Goal: Task Accomplishment & Management: Manage account settings

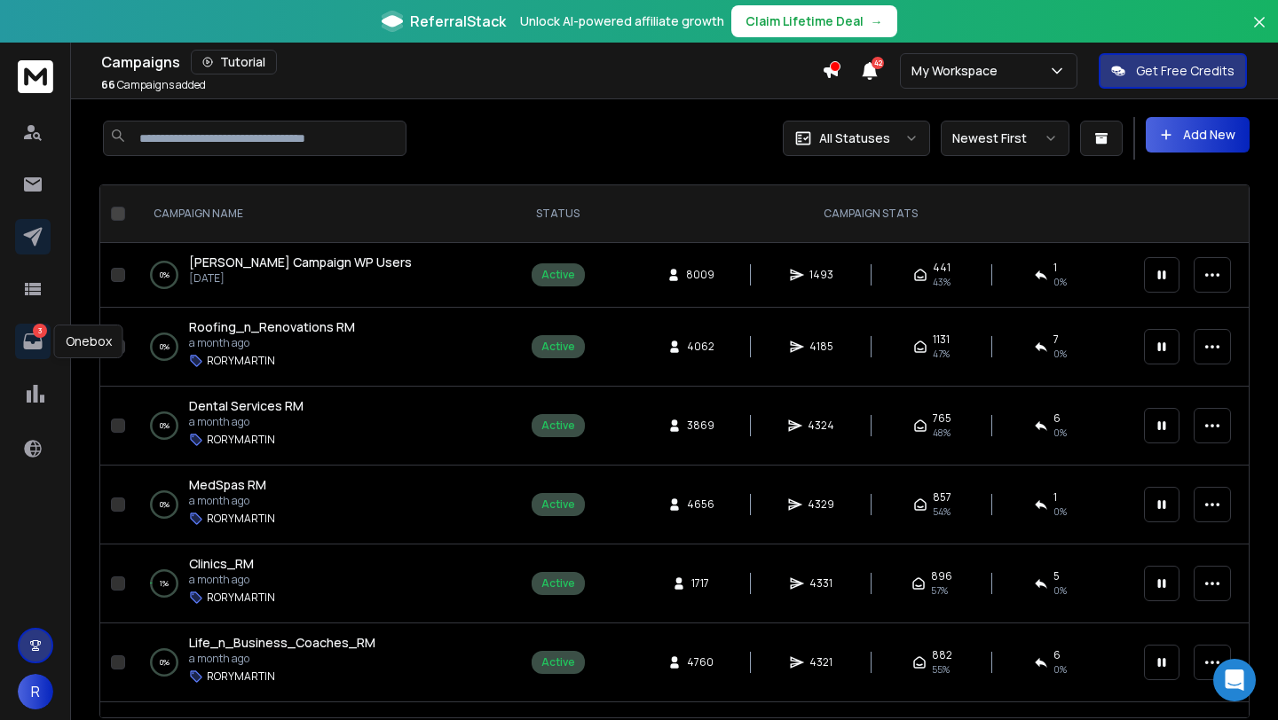
click at [29, 338] on icon at bounding box center [32, 341] width 21 height 21
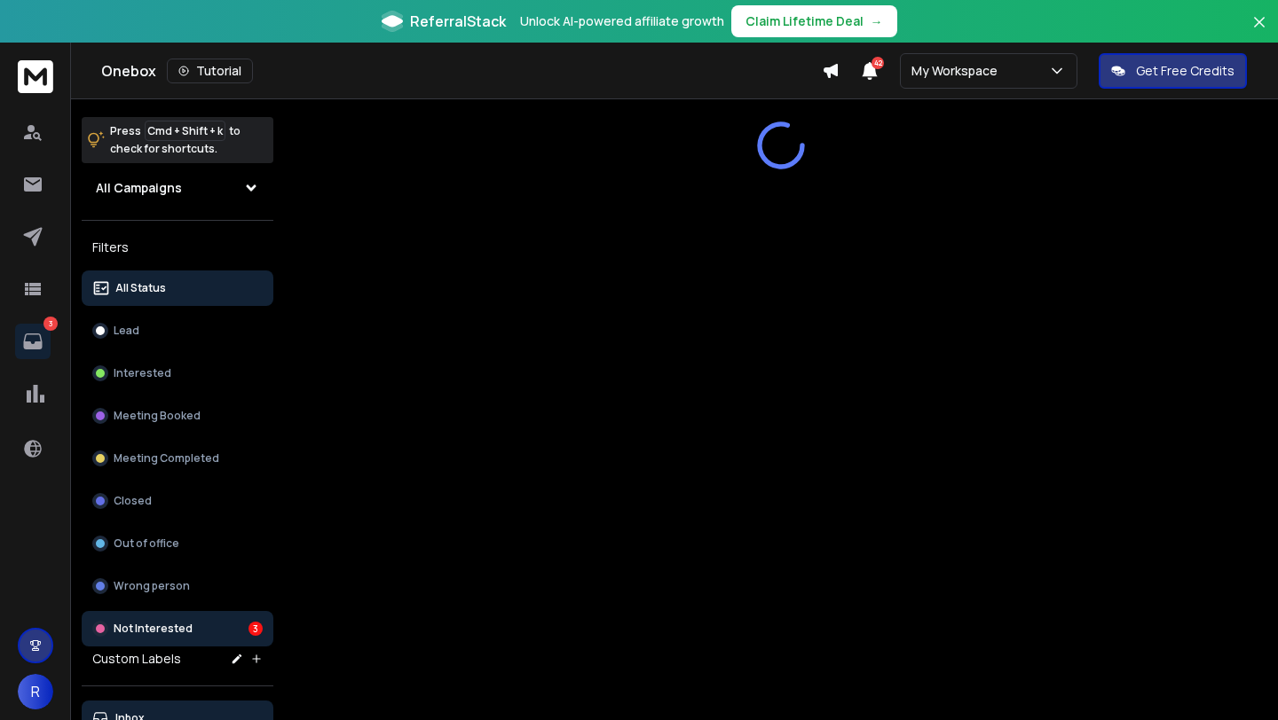
click at [174, 624] on p "Not Interested" at bounding box center [153, 629] width 79 height 14
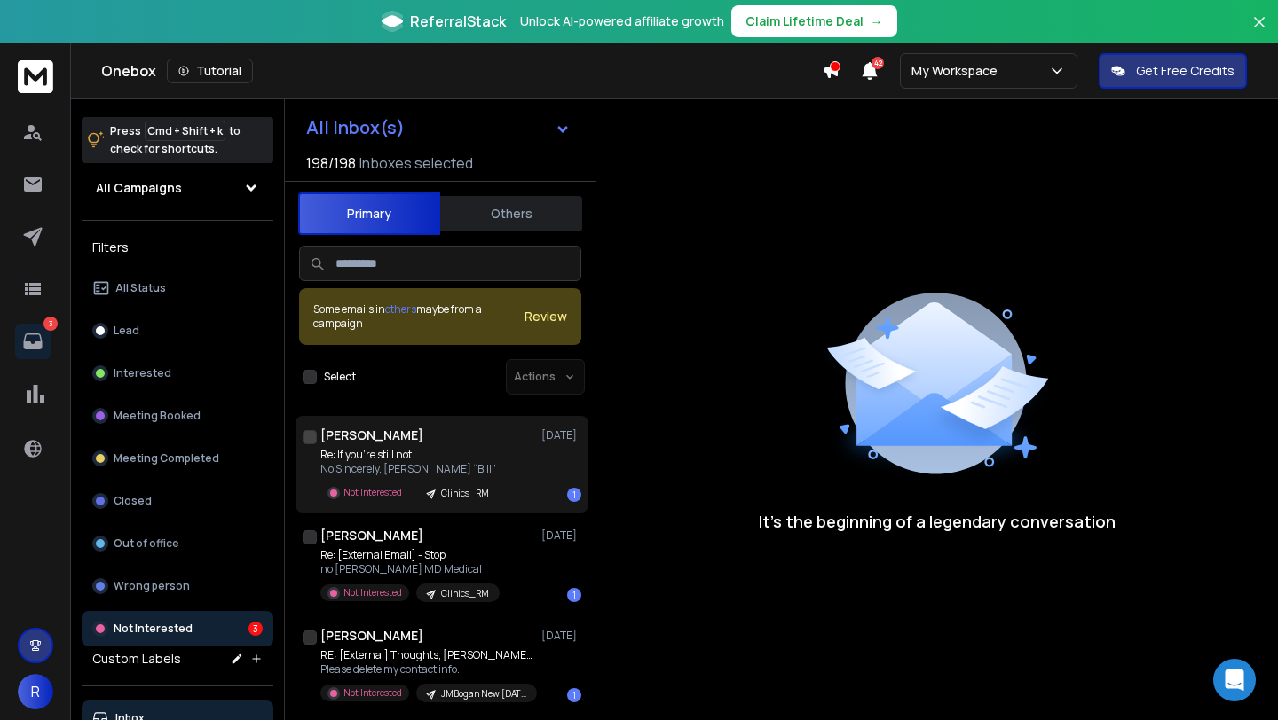
click at [394, 460] on p "Re: If you're still not" at bounding box center [409, 455] width 179 height 14
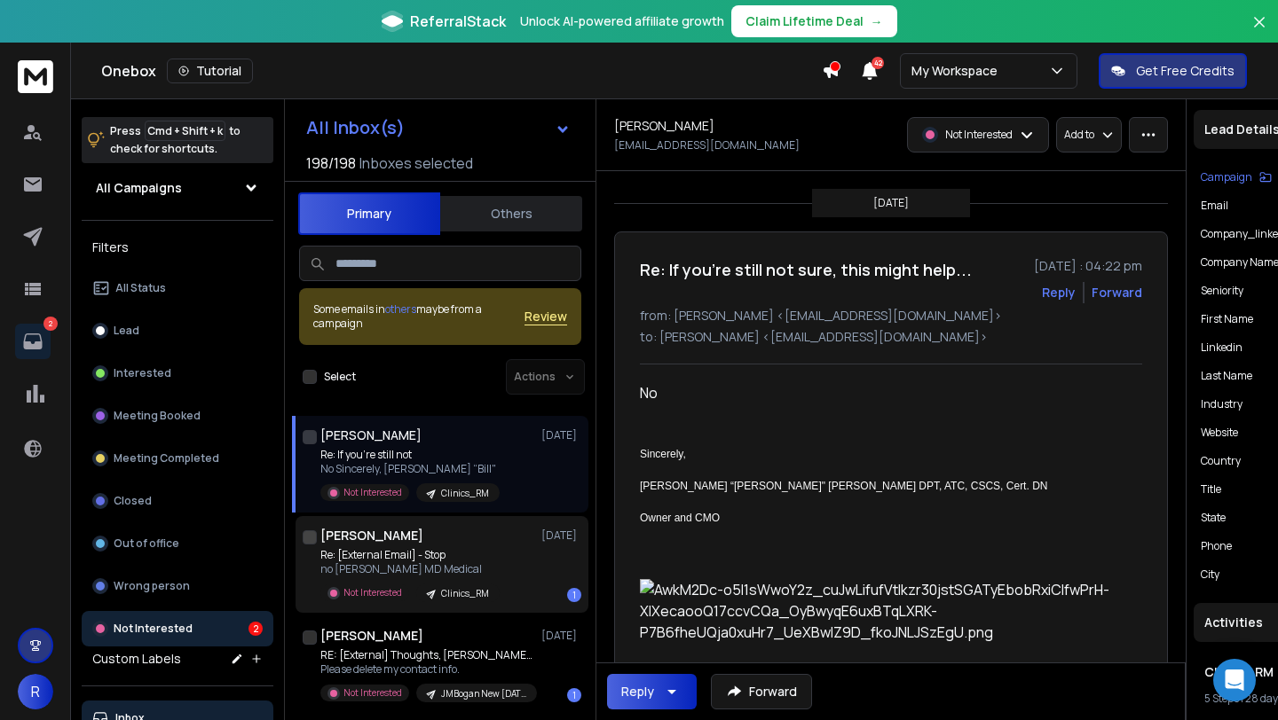
click at [404, 557] on p "Re: [External Email] - Stop" at bounding box center [409, 555] width 179 height 14
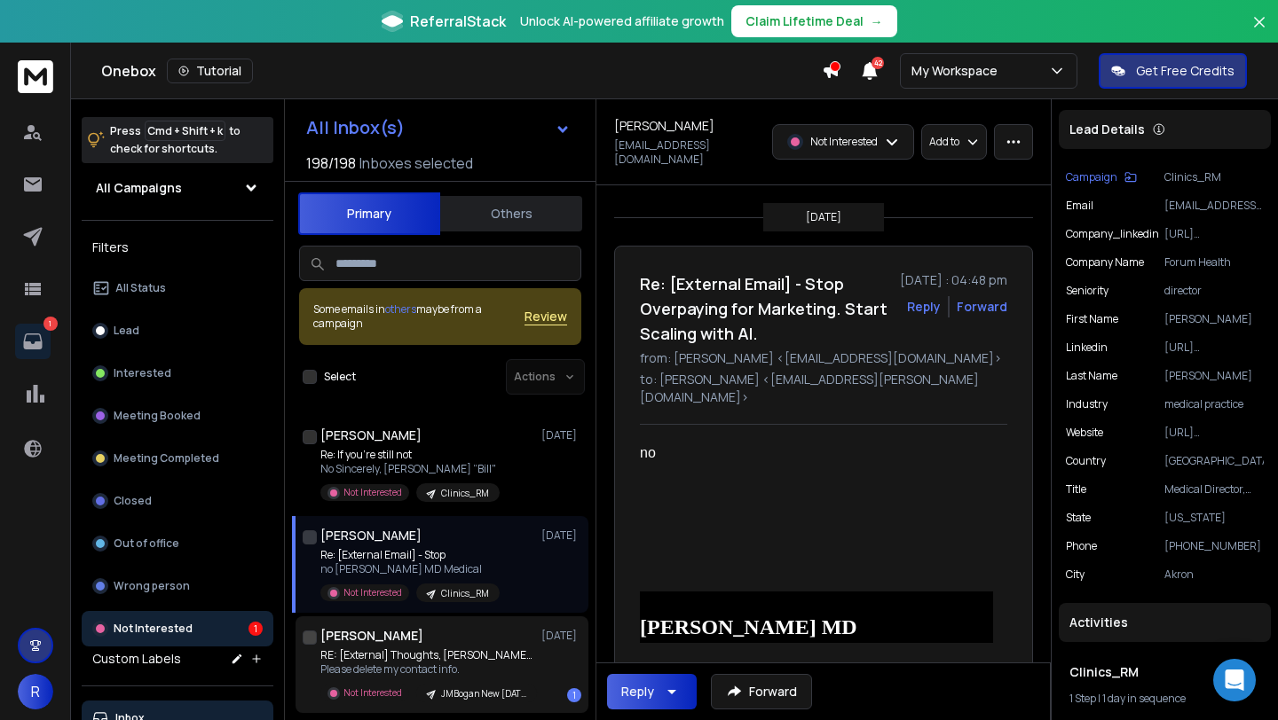
click at [449, 659] on p "RE: [External] Thoughts, [PERSON_NAME]?" at bounding box center [426, 656] width 213 height 14
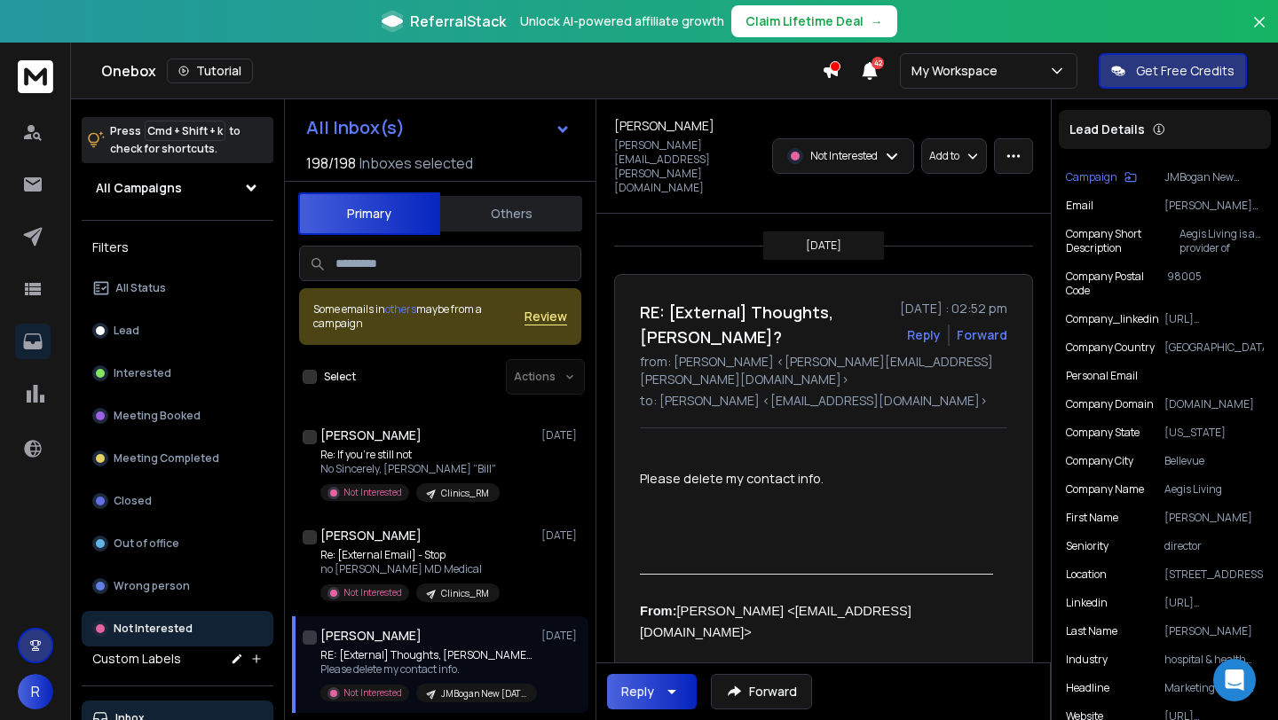
click at [1021, 148] on icon "button" at bounding box center [1013, 156] width 16 height 16
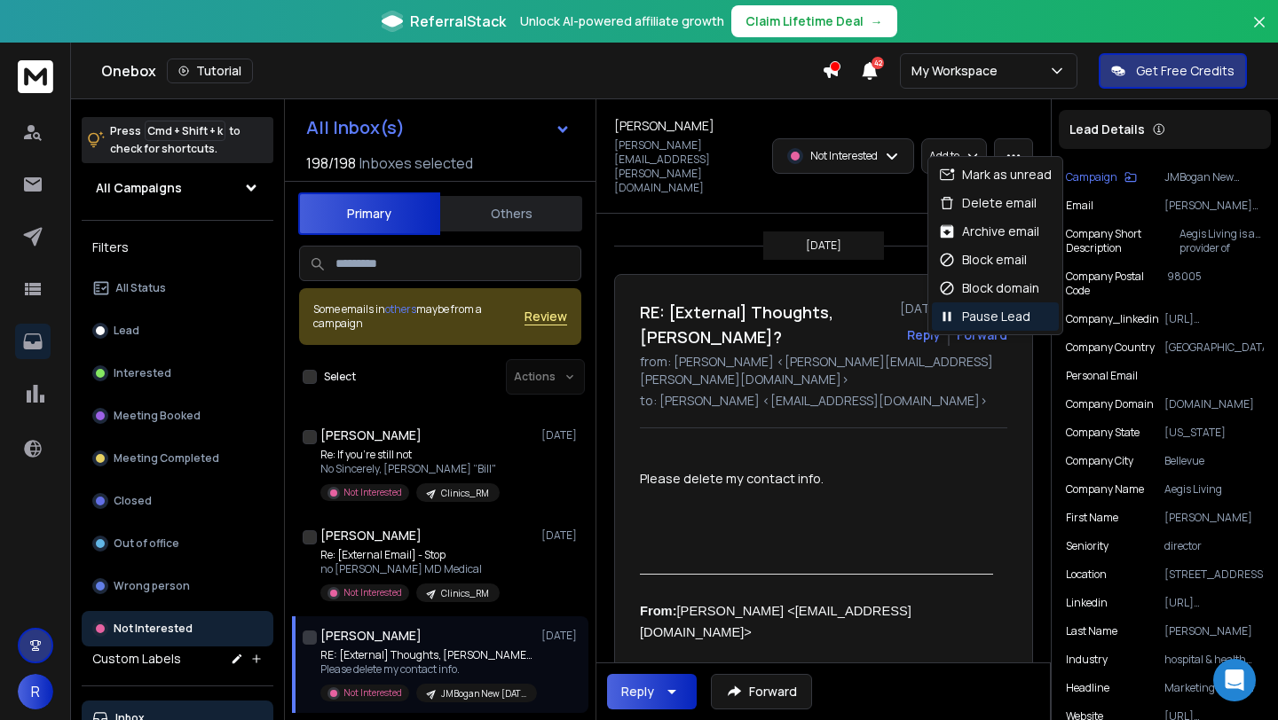
click at [975, 321] on div "Pause Lead" at bounding box center [984, 317] width 91 height 18
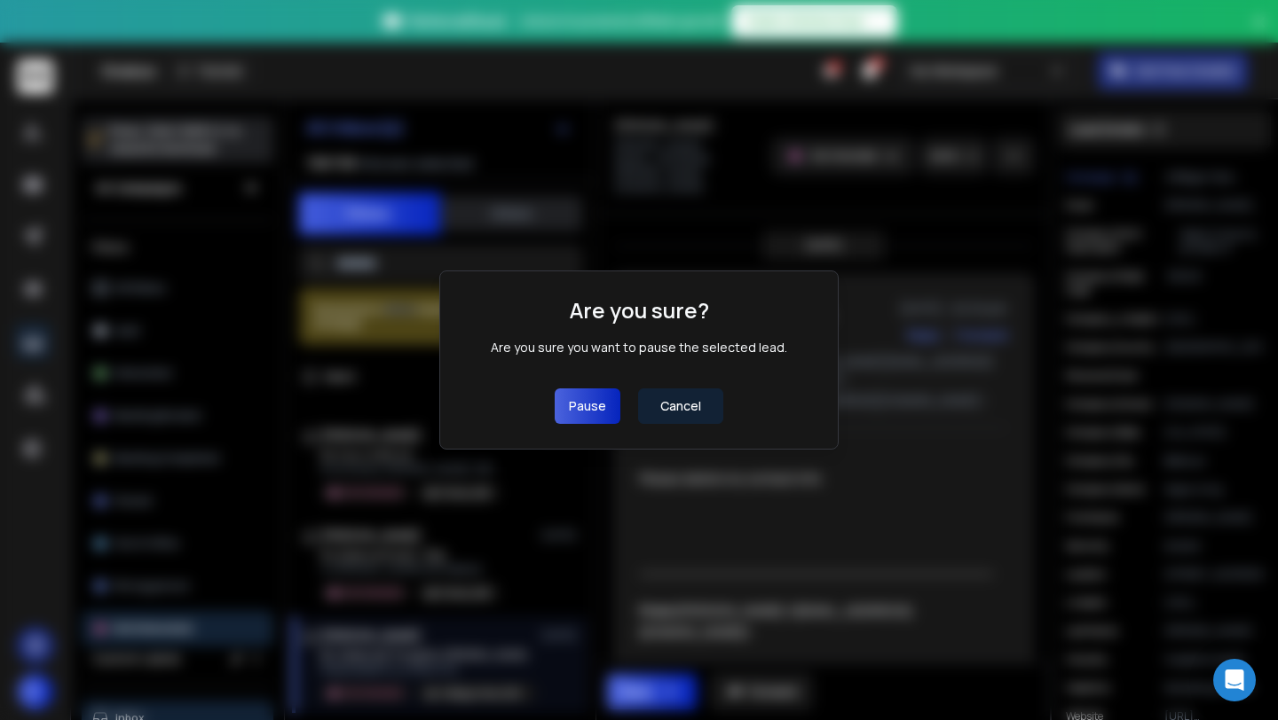
click at [603, 399] on button "Pause" at bounding box center [588, 406] width 66 height 35
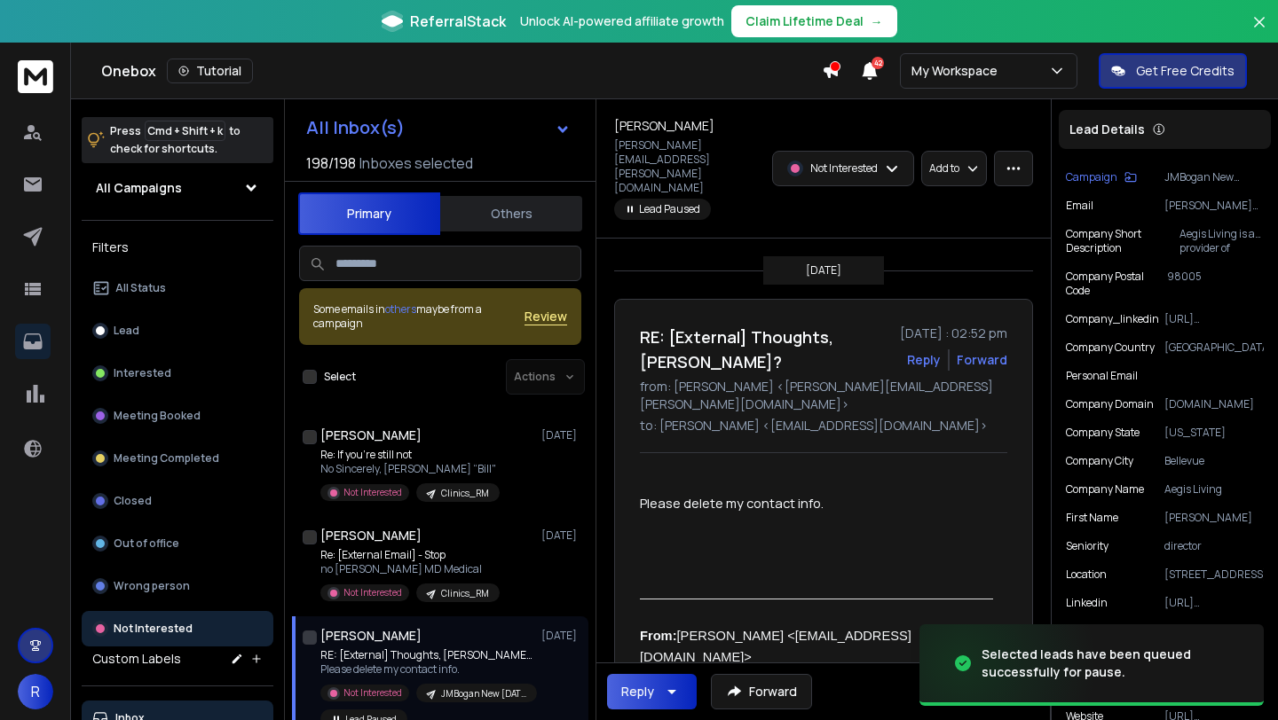
click at [1033, 151] on button "button" at bounding box center [1013, 168] width 39 height 35
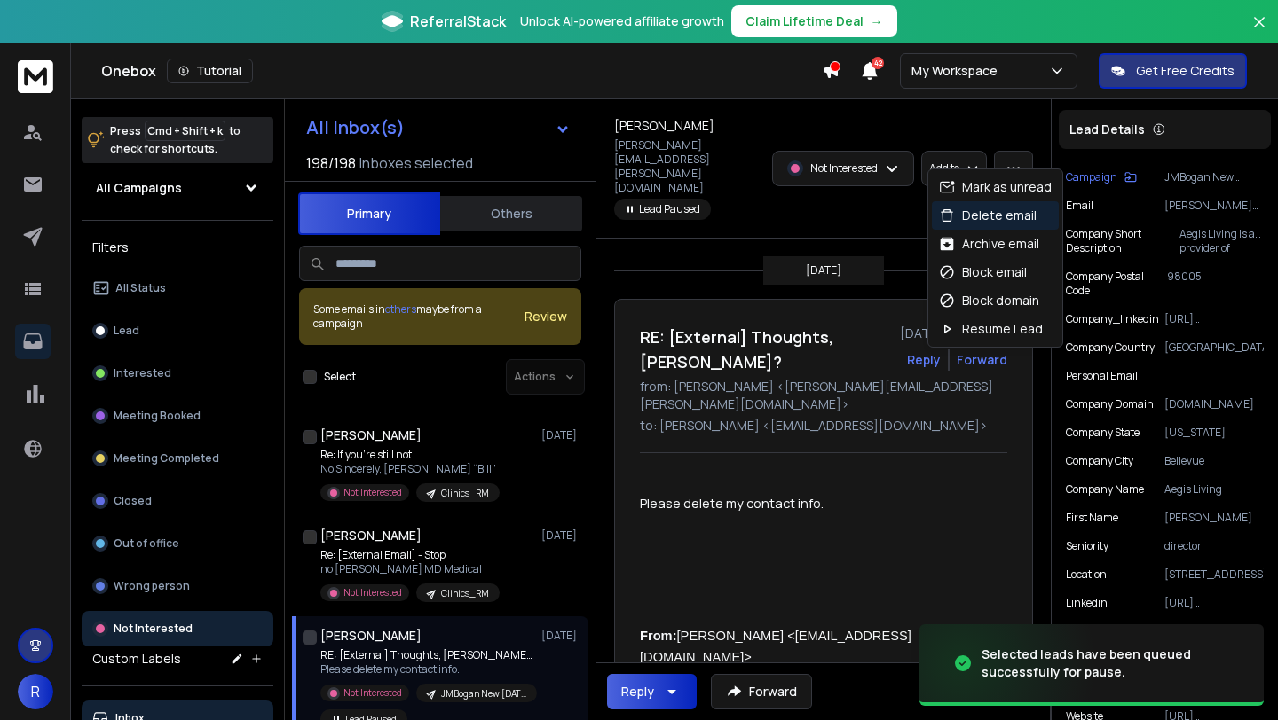
click at [973, 210] on div "Delete email" at bounding box center [988, 216] width 98 height 18
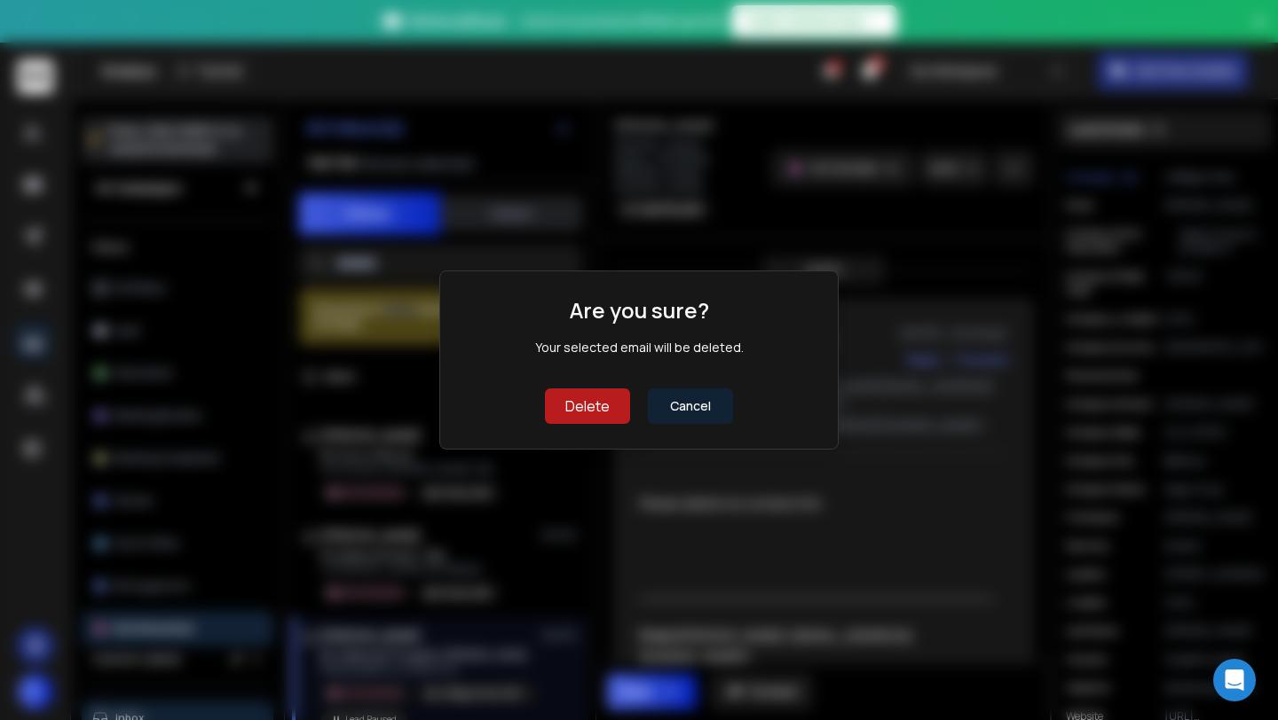
click at [579, 397] on button "Delete" at bounding box center [587, 406] width 85 height 35
